Goal: Task Accomplishment & Management: Manage account settings

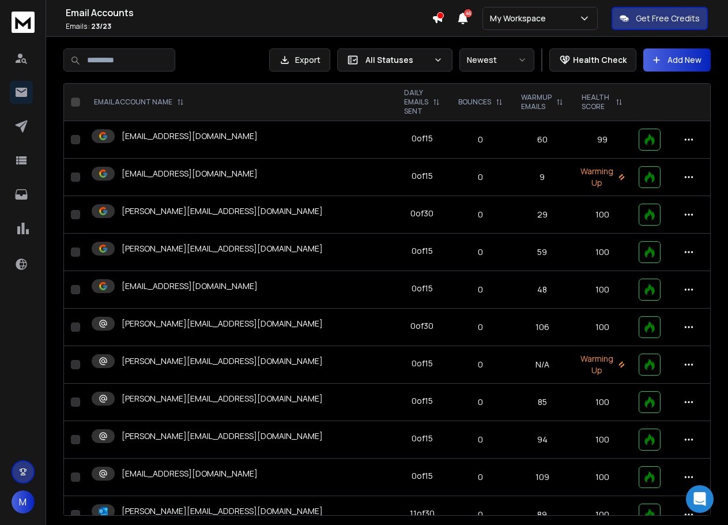
click at [20, 102] on link at bounding box center [21, 92] width 23 height 23
click at [20, 131] on icon at bounding box center [21, 126] width 14 height 14
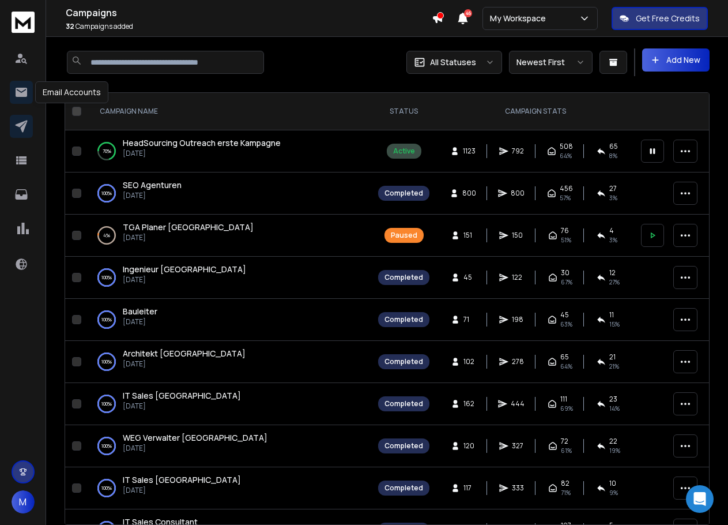
click at [25, 89] on icon at bounding box center [21, 92] width 14 height 14
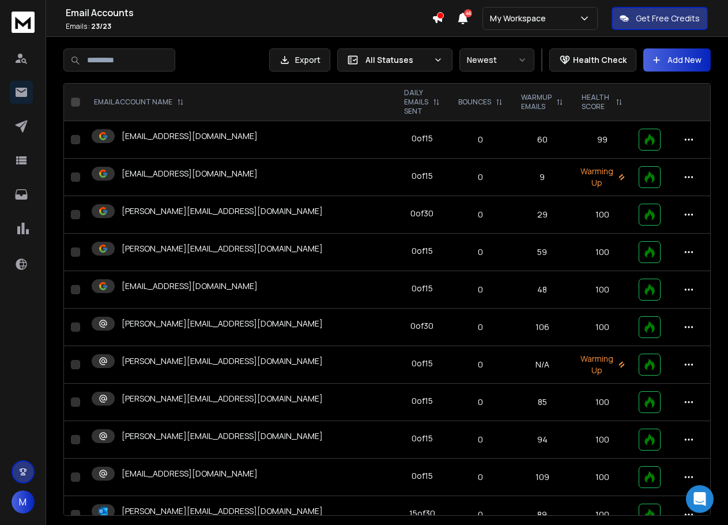
click at [278, 138] on div "[EMAIL_ADDRESS][DOMAIN_NAME]" at bounding box center [240, 136] width 296 height 14
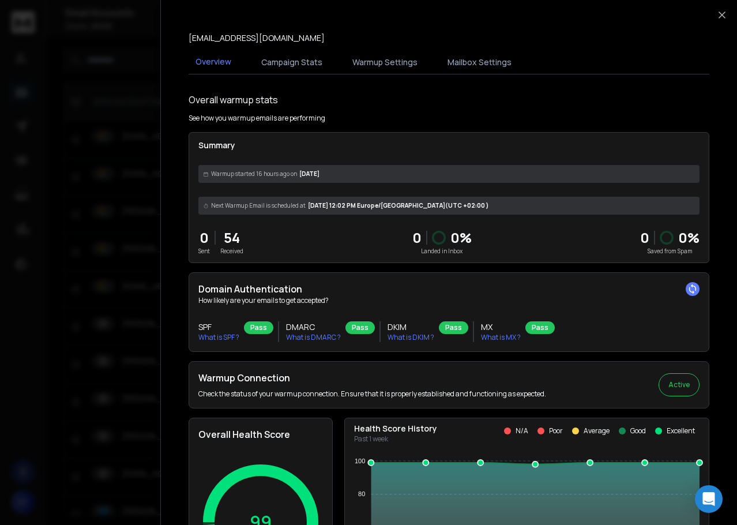
click at [408, 54] on button "Warmup Settings" at bounding box center [384, 62] width 79 height 25
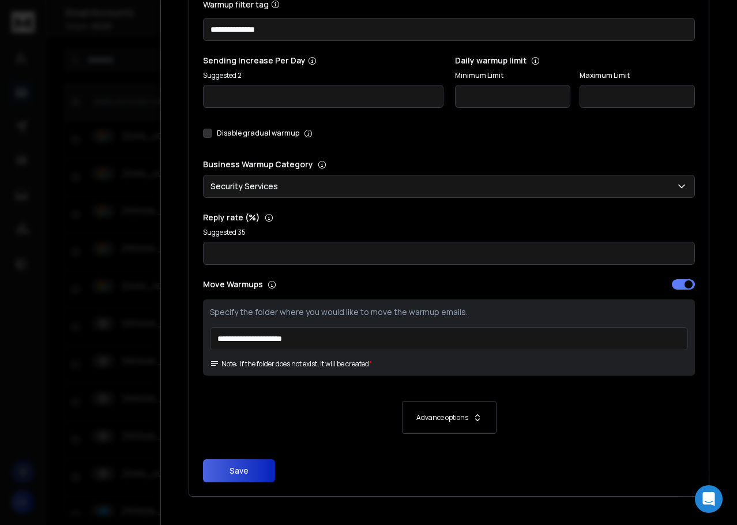
scroll to position [190, 0]
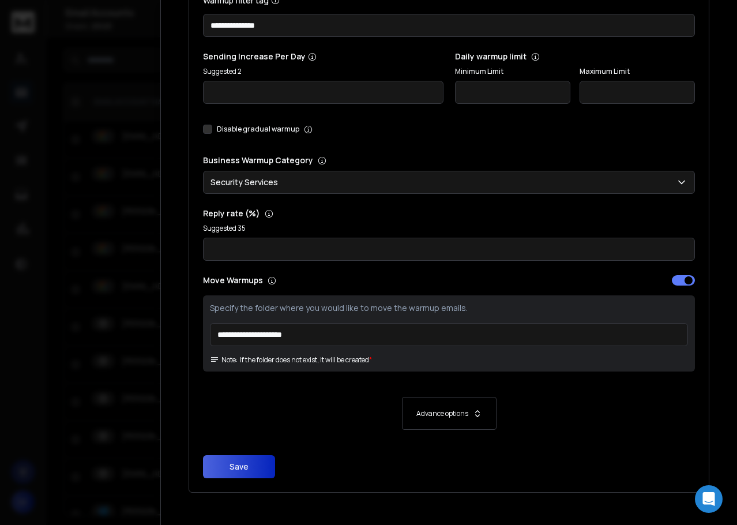
click at [256, 465] on button "Save" at bounding box center [239, 466] width 72 height 23
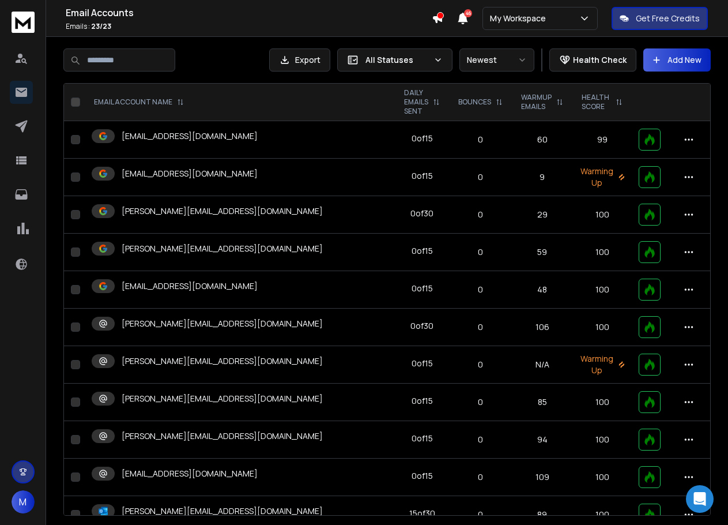
click at [318, 168] on div "[EMAIL_ADDRESS][DOMAIN_NAME]" at bounding box center [240, 174] width 296 height 14
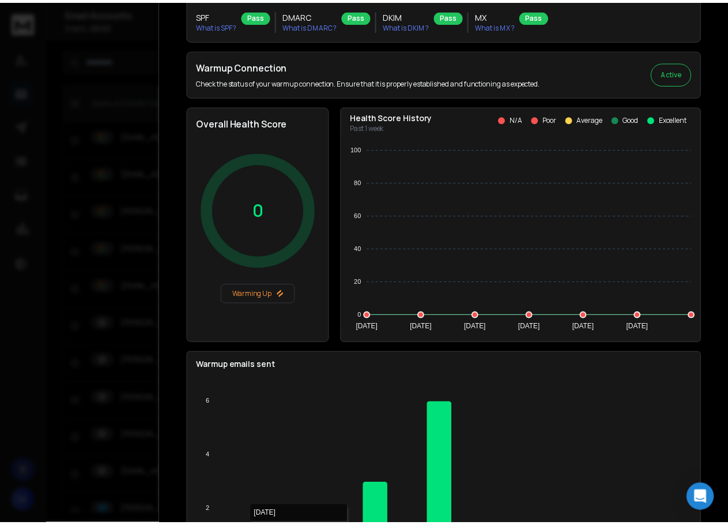
scroll to position [249, 0]
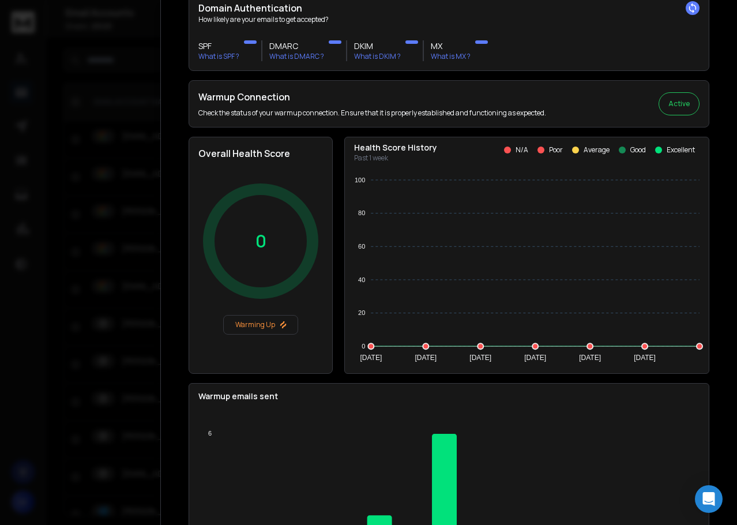
click at [128, 314] on div at bounding box center [368, 262] width 737 height 525
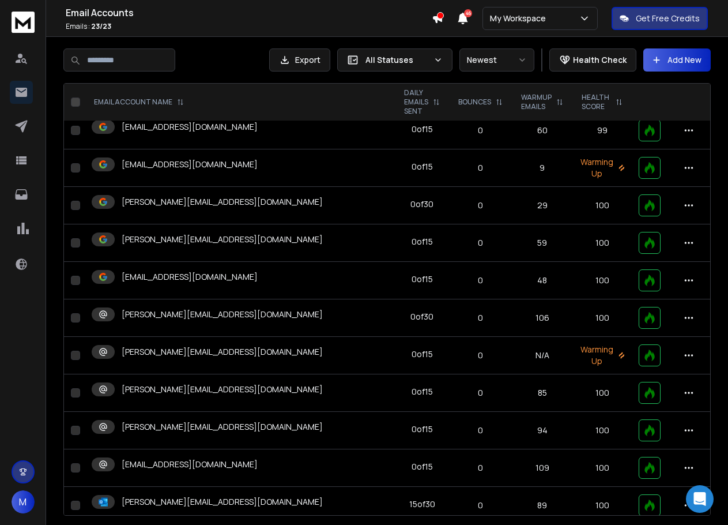
scroll to position [0, 0]
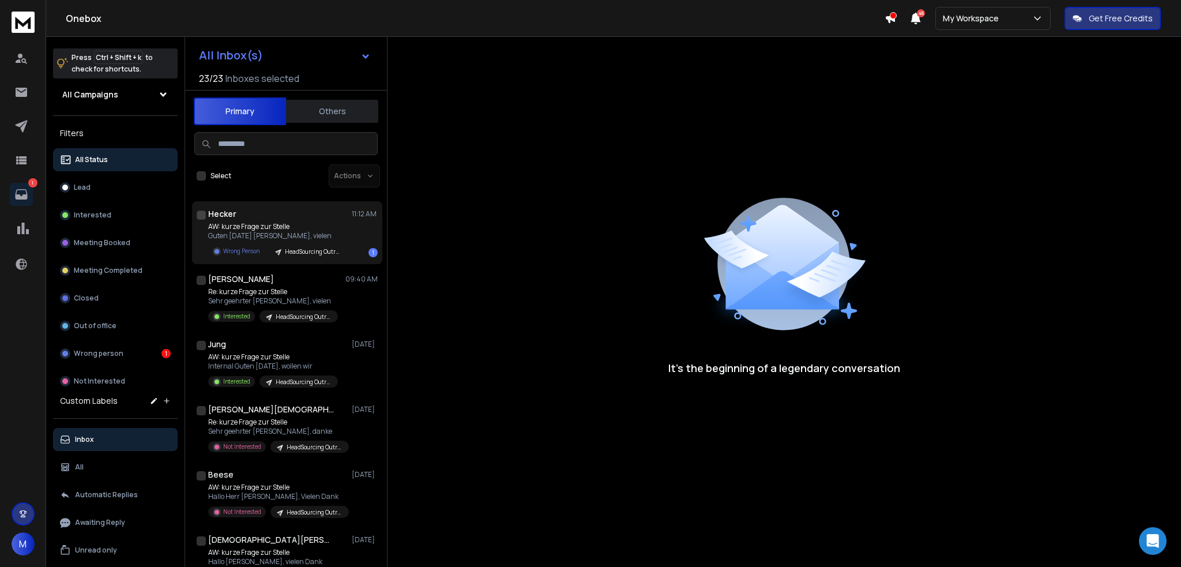
click at [307, 227] on p "AW: kurze Frage zur Stelle" at bounding box center [277, 226] width 138 height 9
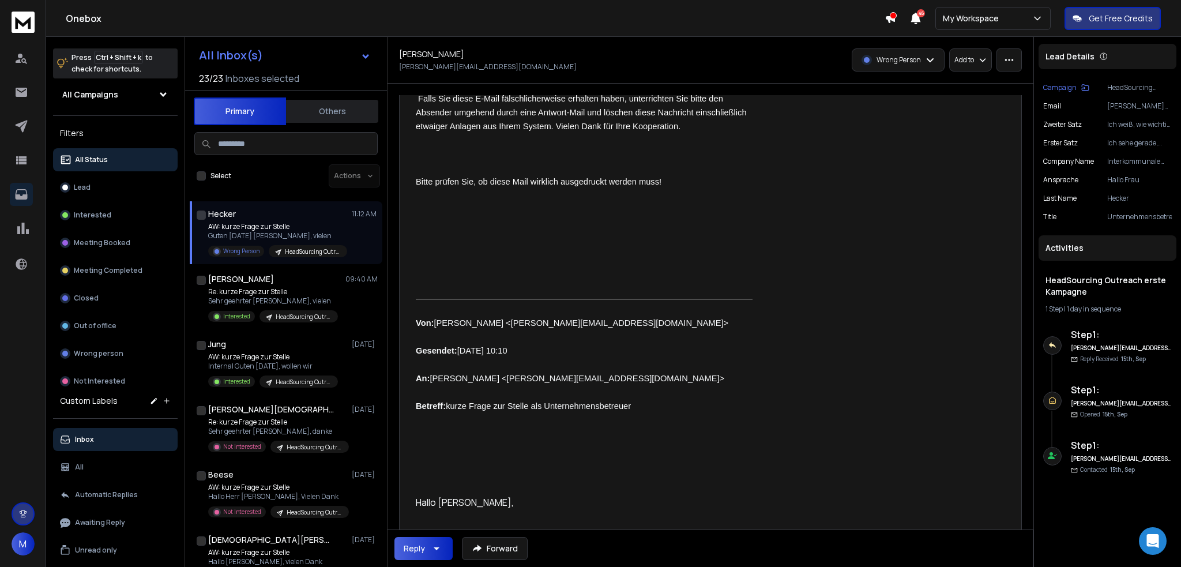
scroll to position [1153, 0]
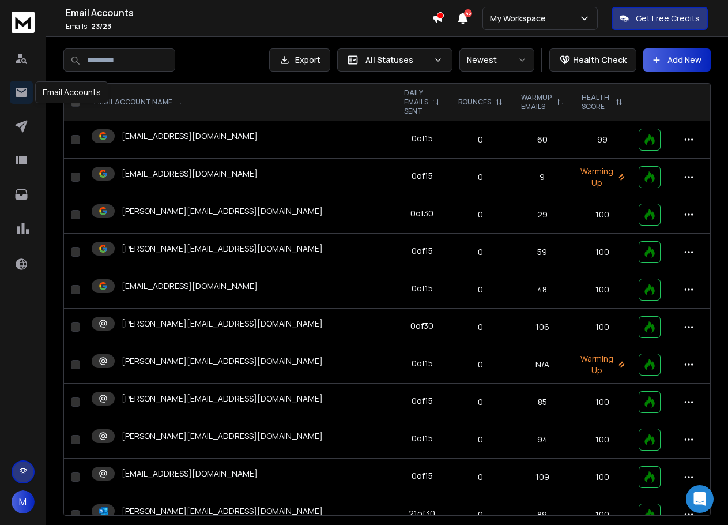
click at [18, 95] on icon at bounding box center [22, 92] width 12 height 9
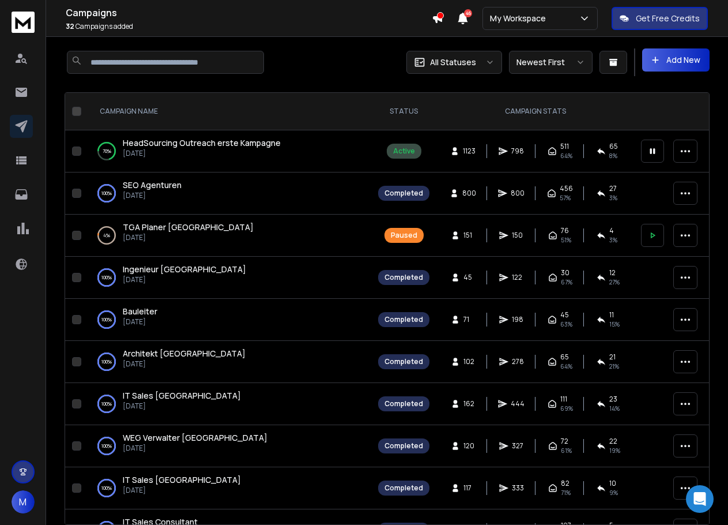
click at [237, 141] on span "HeadSourcing Outreach erste Kampagne" at bounding box center [202, 142] width 158 height 11
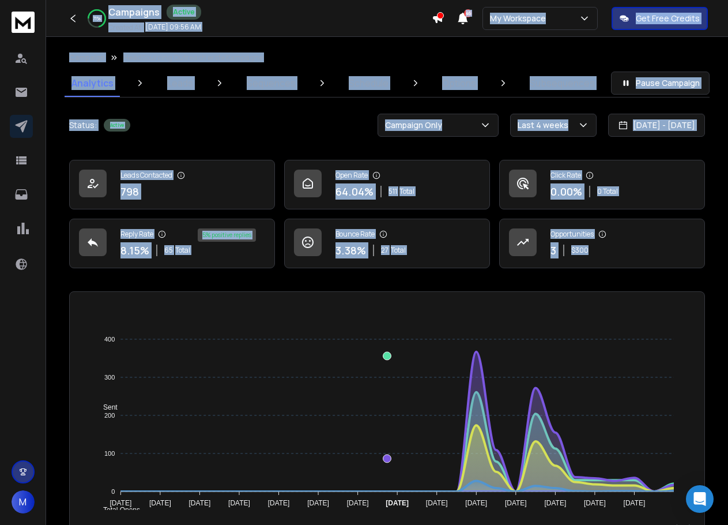
drag, startPoint x: 704, startPoint y: 279, endPoint x: 61, endPoint y: 6, distance: 698.5
click at [61, 6] on div "71 % Campaigns Active Created At: Sep 05, 2025, 09:56 AM 46 My Workspace Get Fr…" at bounding box center [364, 371] width 728 height 743
click at [88, 47] on div "Campaign HeadSourcing Outreach erste Kampagne Analytics Leads Sequences Schedul…" at bounding box center [387, 390] width 682 height 707
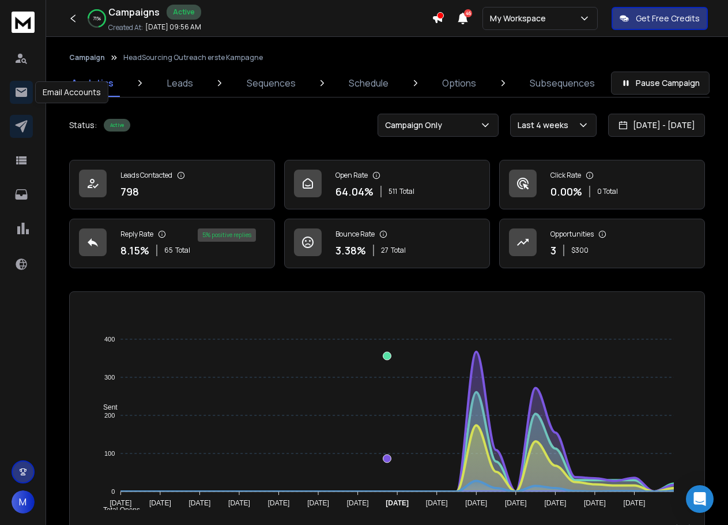
click at [26, 93] on icon at bounding box center [22, 92] width 12 height 9
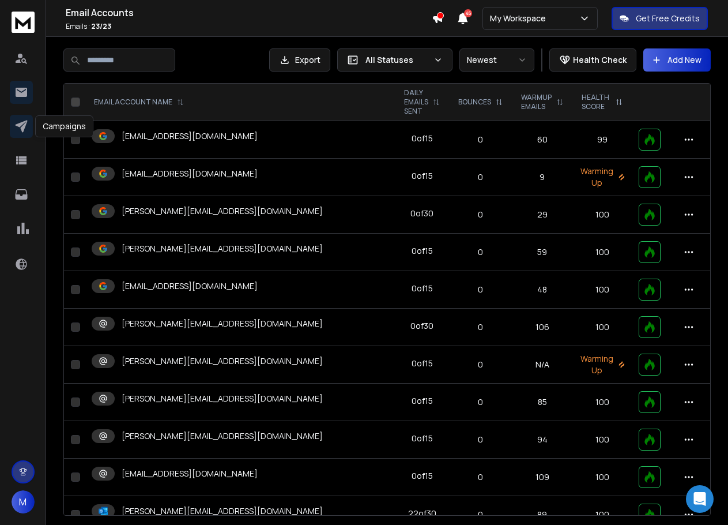
click at [21, 125] on icon at bounding box center [21, 126] width 12 height 12
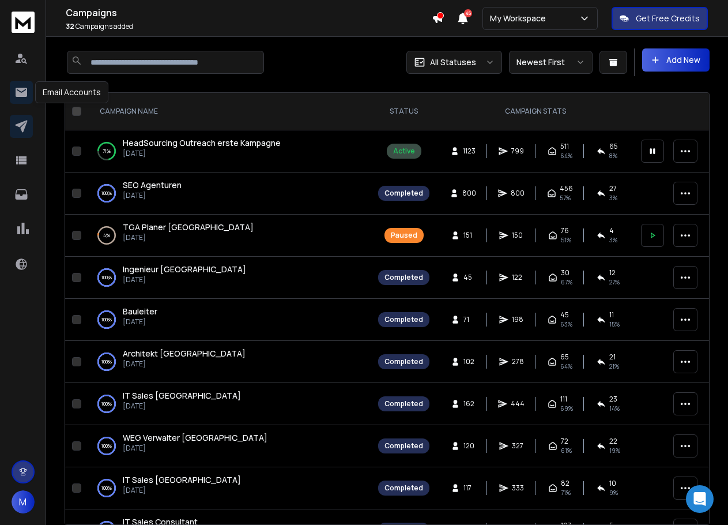
click at [21, 91] on icon at bounding box center [22, 92] width 12 height 9
